Goal: Task Accomplishment & Management: Use online tool/utility

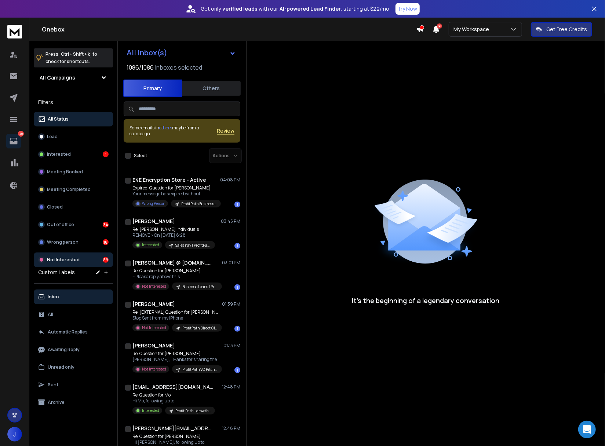
click at [52, 261] on p "Not Interested" at bounding box center [63, 260] width 33 height 6
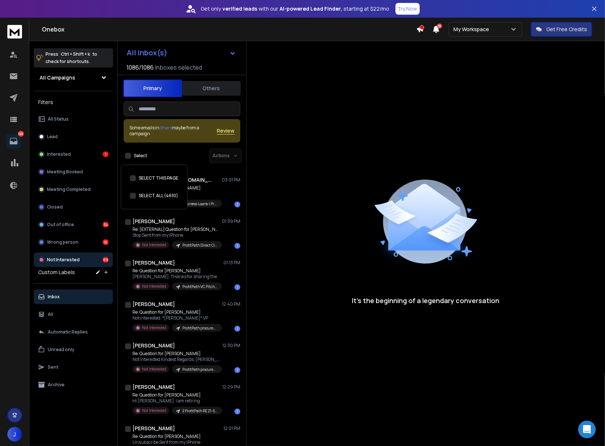
click at [132, 178] on button "SELECT THIS PAGE" at bounding box center [133, 178] width 6 height 6
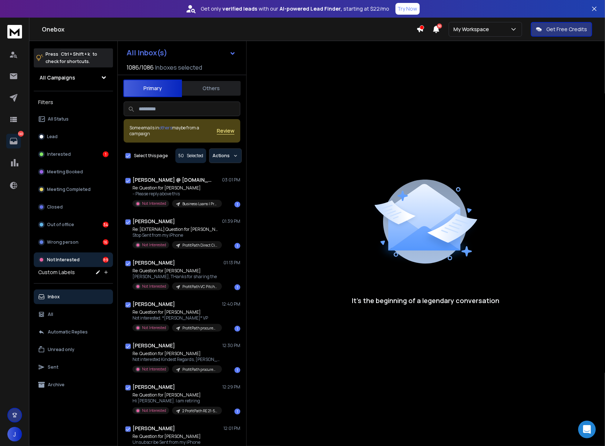
click at [229, 159] on button "Actions" at bounding box center [225, 156] width 33 height 15
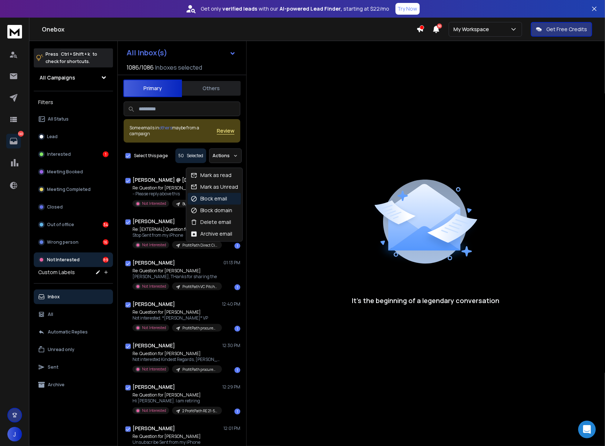
click at [216, 201] on div "Block email" at bounding box center [209, 198] width 36 height 7
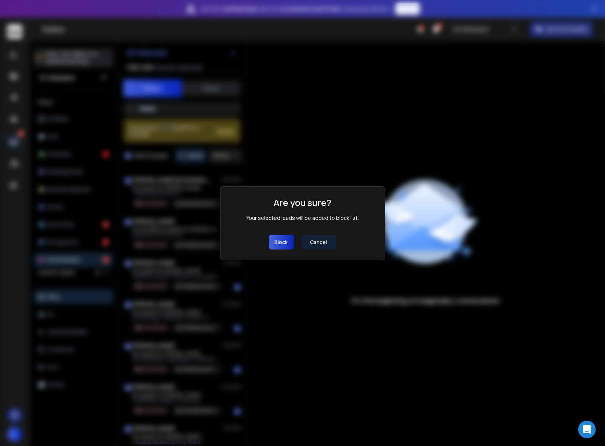
click at [280, 245] on p "Block" at bounding box center [281, 242] width 13 height 7
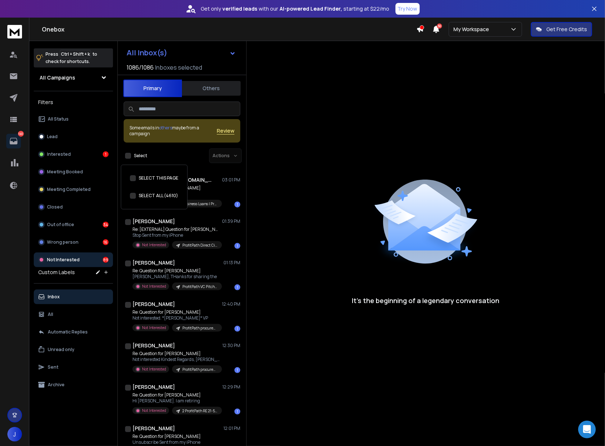
click at [134, 180] on button "SELECT THIS PAGE" at bounding box center [133, 178] width 6 height 6
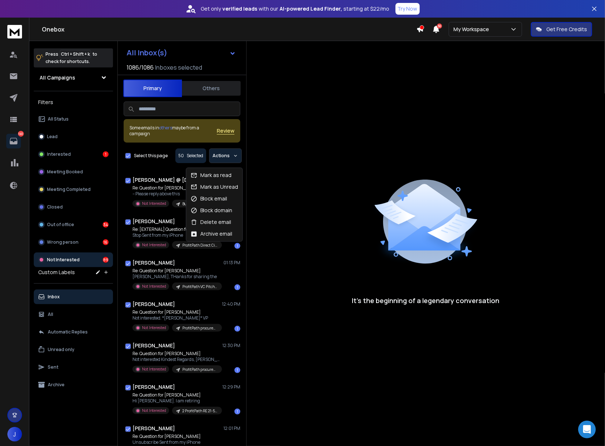
click at [226, 159] on p "Actions" at bounding box center [220, 156] width 17 height 6
click at [207, 175] on div "Mark as read" at bounding box center [211, 175] width 41 height 7
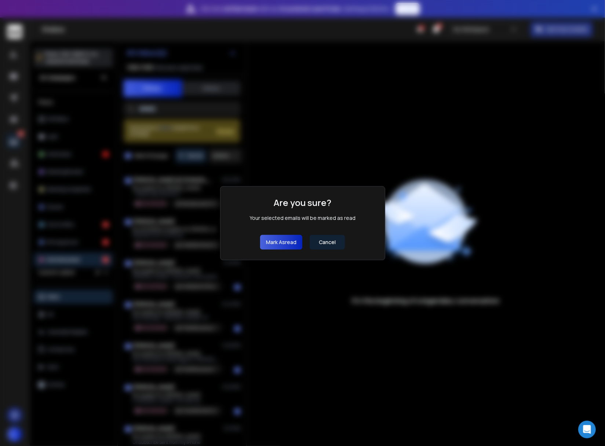
click at [281, 244] on p "Mark as read" at bounding box center [281, 242] width 30 height 7
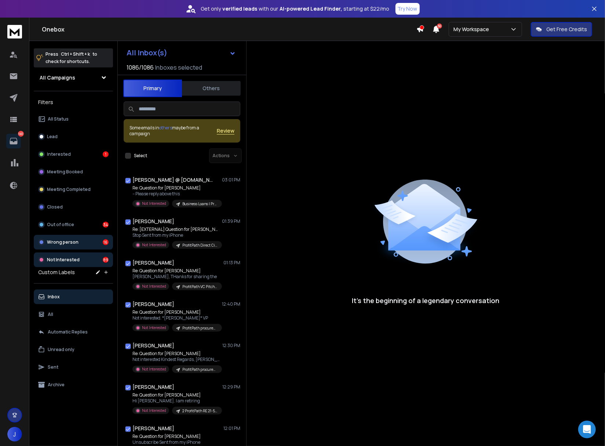
click at [97, 244] on button "Wrong person 16" at bounding box center [73, 242] width 79 height 15
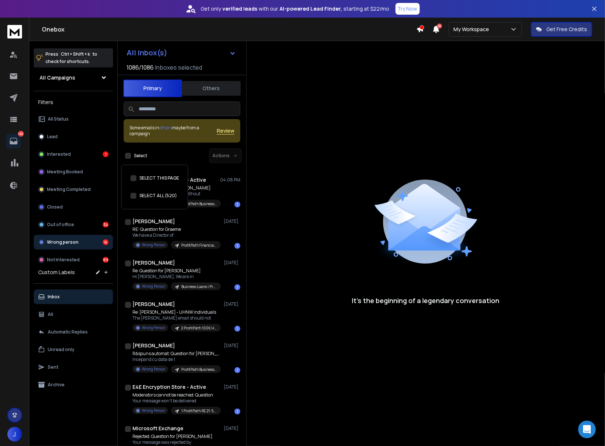
click at [133, 177] on button "SELECT THIS PAGE" at bounding box center [134, 178] width 6 height 6
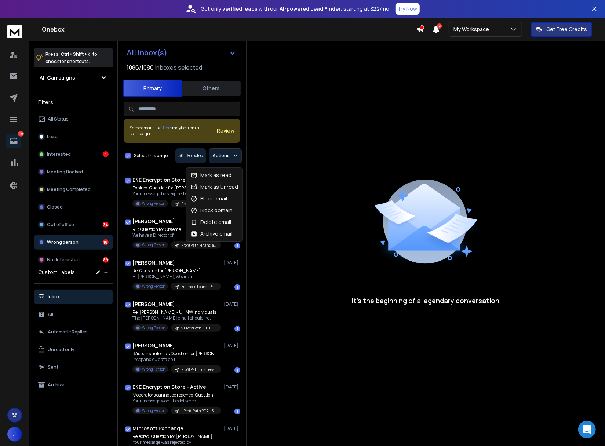
click at [236, 154] on button "Actions" at bounding box center [225, 156] width 33 height 15
click at [228, 173] on div "Mark as read" at bounding box center [211, 175] width 41 height 7
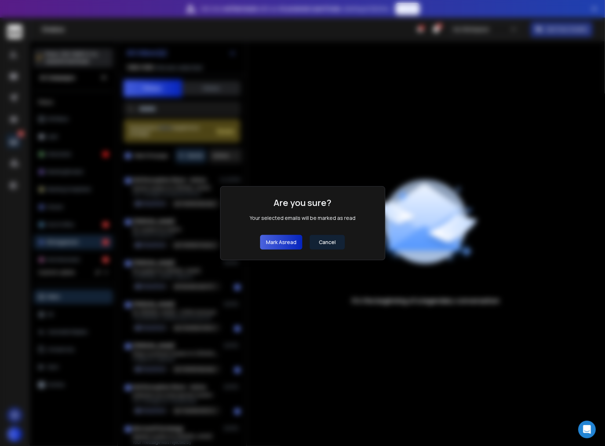
click at [278, 244] on p "Mark as read" at bounding box center [281, 242] width 30 height 7
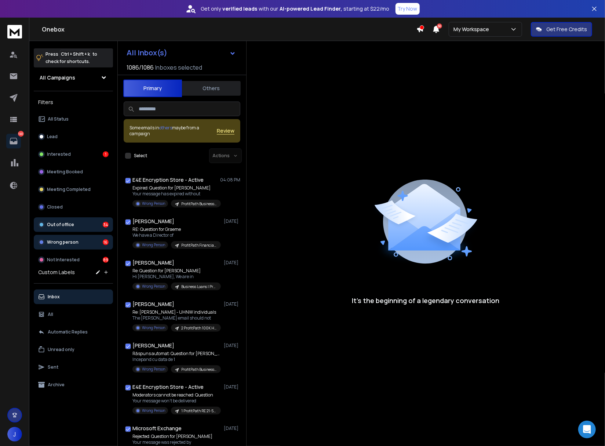
click at [100, 222] on button "Out of office 34" at bounding box center [73, 225] width 79 height 15
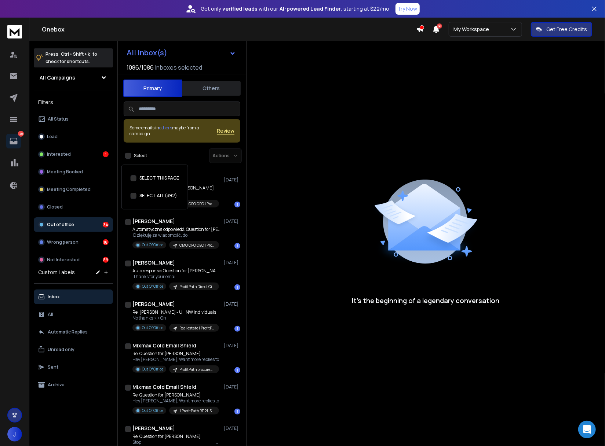
click at [135, 175] on button "SELECT THIS PAGE" at bounding box center [134, 178] width 6 height 6
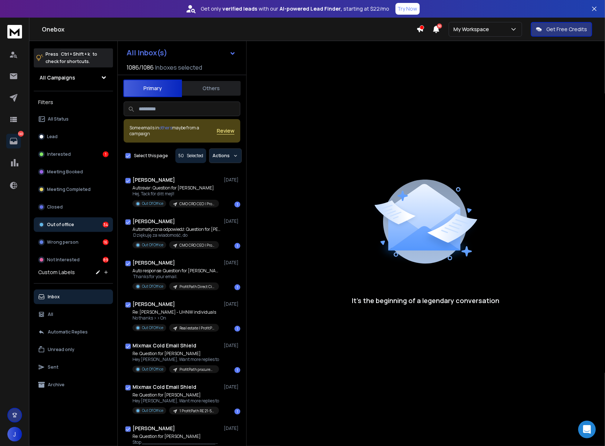
click at [219, 163] on button "Actions" at bounding box center [225, 156] width 33 height 15
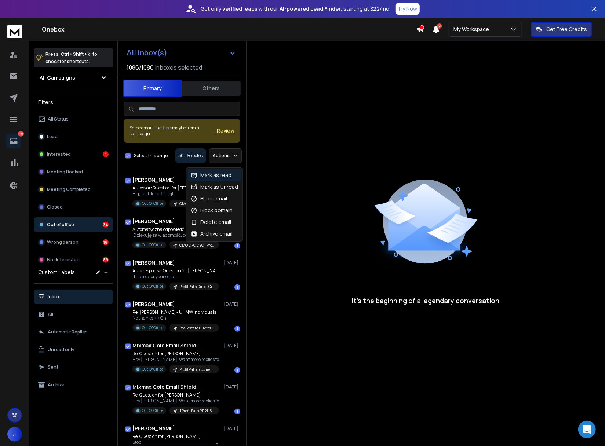
click at [223, 176] on div "Mark as read" at bounding box center [211, 175] width 41 height 7
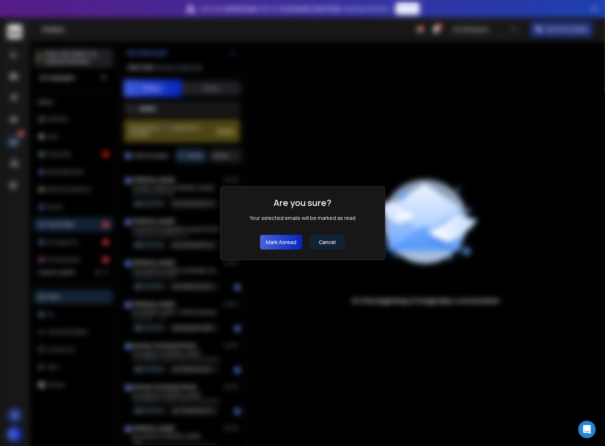
click at [287, 247] on button "Mark as read" at bounding box center [281, 242] width 42 height 15
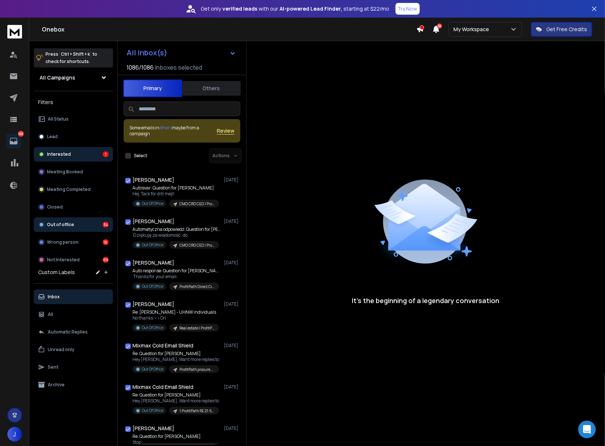
click at [97, 153] on button "Interested 1" at bounding box center [73, 154] width 79 height 15
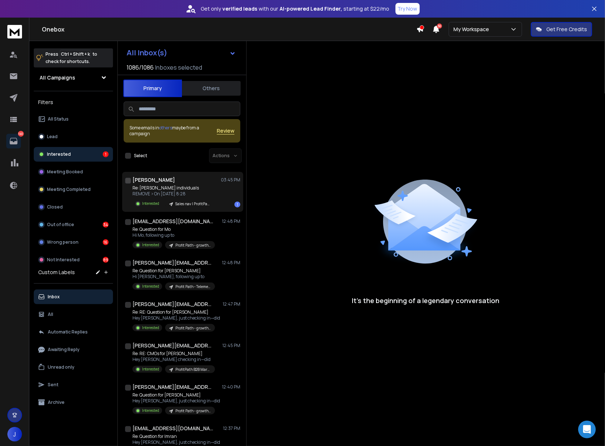
click at [142, 194] on p "REMOVE > On [DATE] 8:28" at bounding box center [173, 194] width 83 height 6
